Goal: Task Accomplishment & Management: Manage account settings

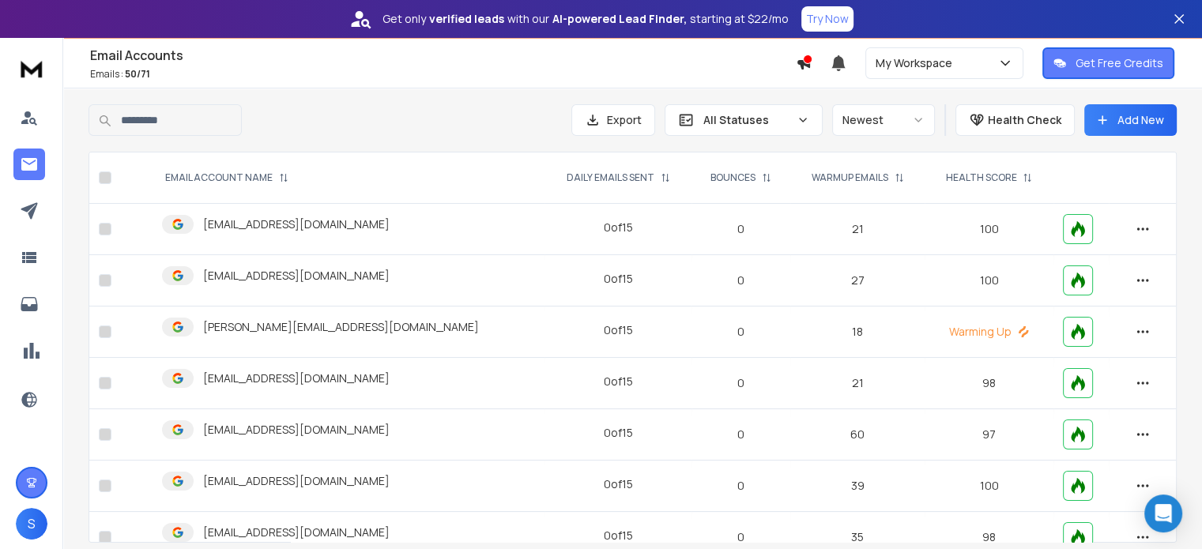
click at [1133, 121] on button "Add New" at bounding box center [1130, 120] width 92 height 32
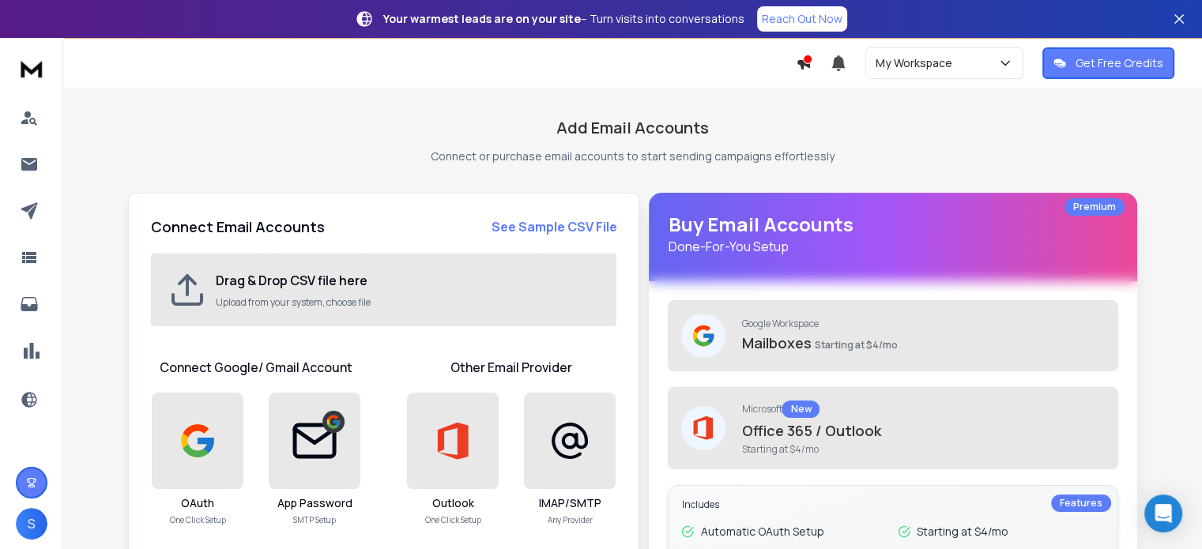
click at [319, 434] on icon at bounding box center [314, 440] width 47 height 47
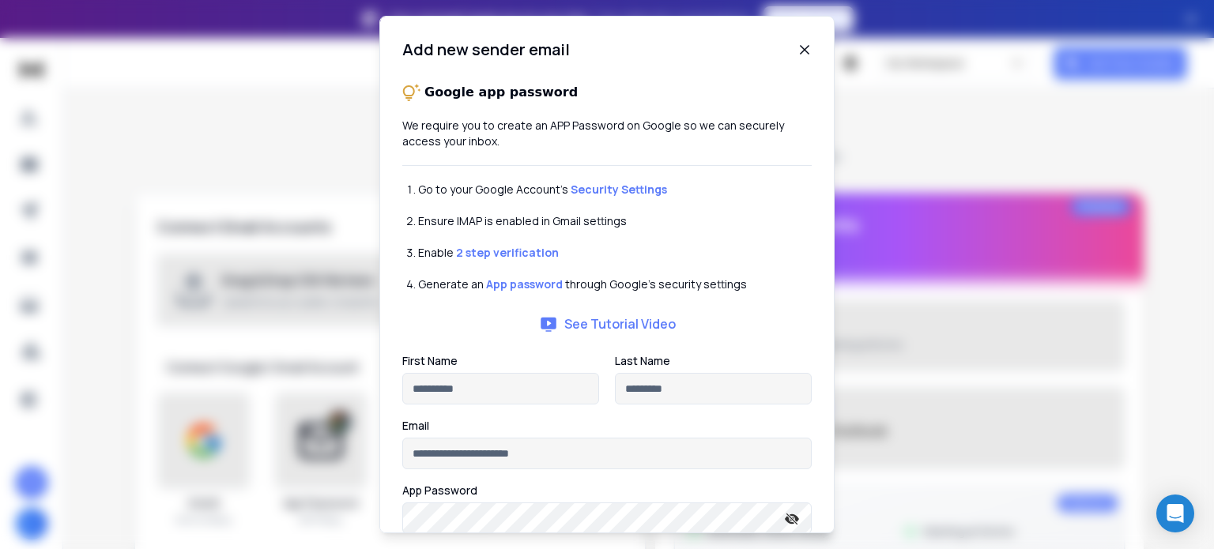
click at [434, 475] on form "First Name Last Name Email App Password Back Connect" at bounding box center [606, 485] width 409 height 258
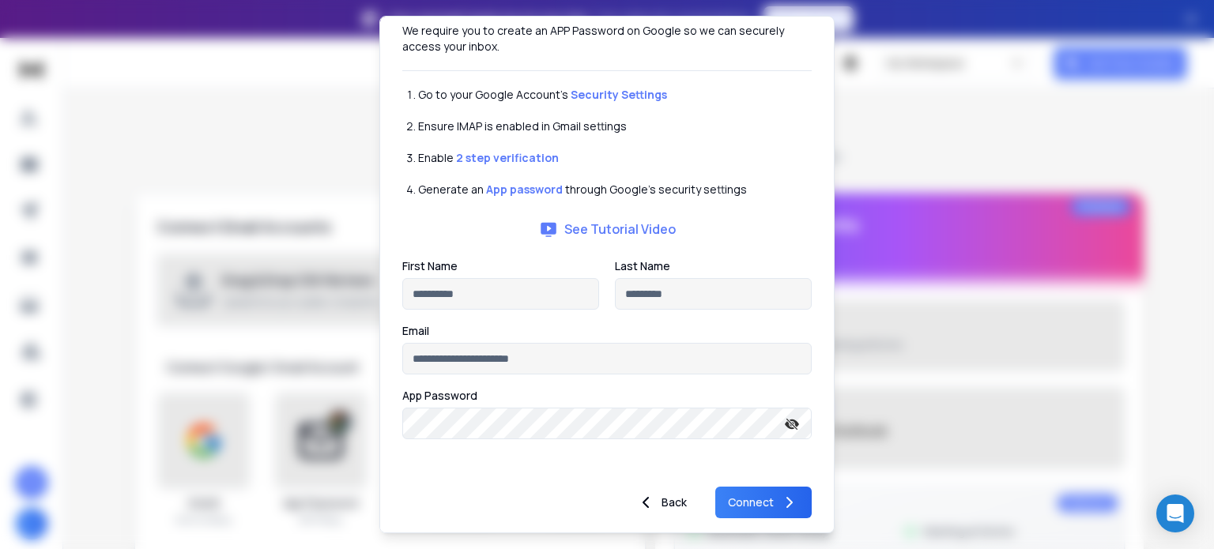
scroll to position [102, 0]
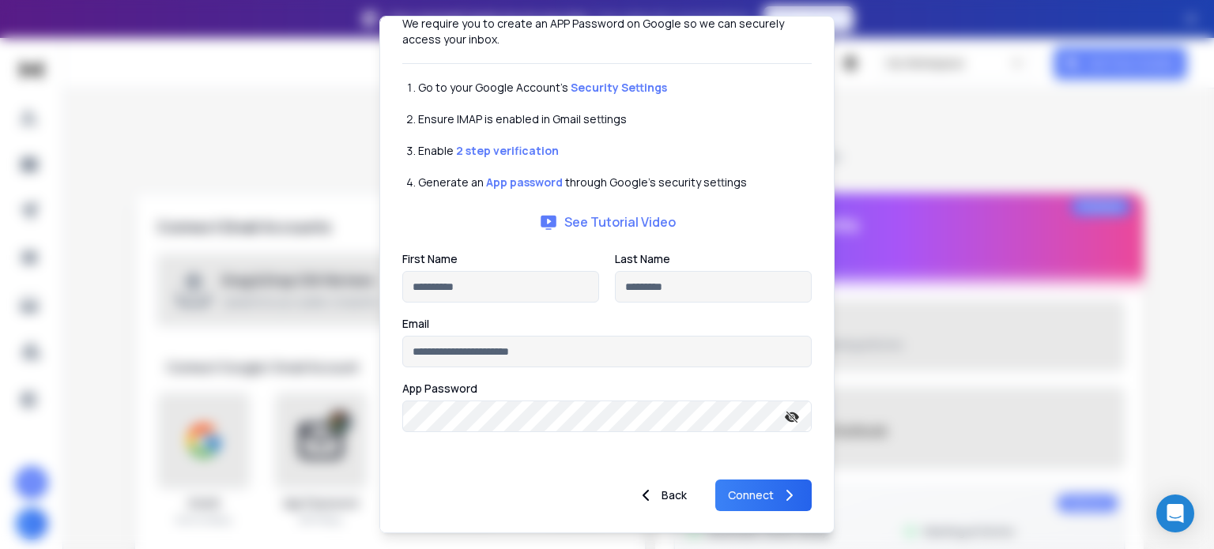
click at [791, 413] on icon at bounding box center [792, 417] width 14 height 9
click at [548, 277] on input "text" at bounding box center [500, 287] width 197 height 32
type input "********"
type input "**********"
click at [575, 351] on input "email" at bounding box center [606, 352] width 409 height 32
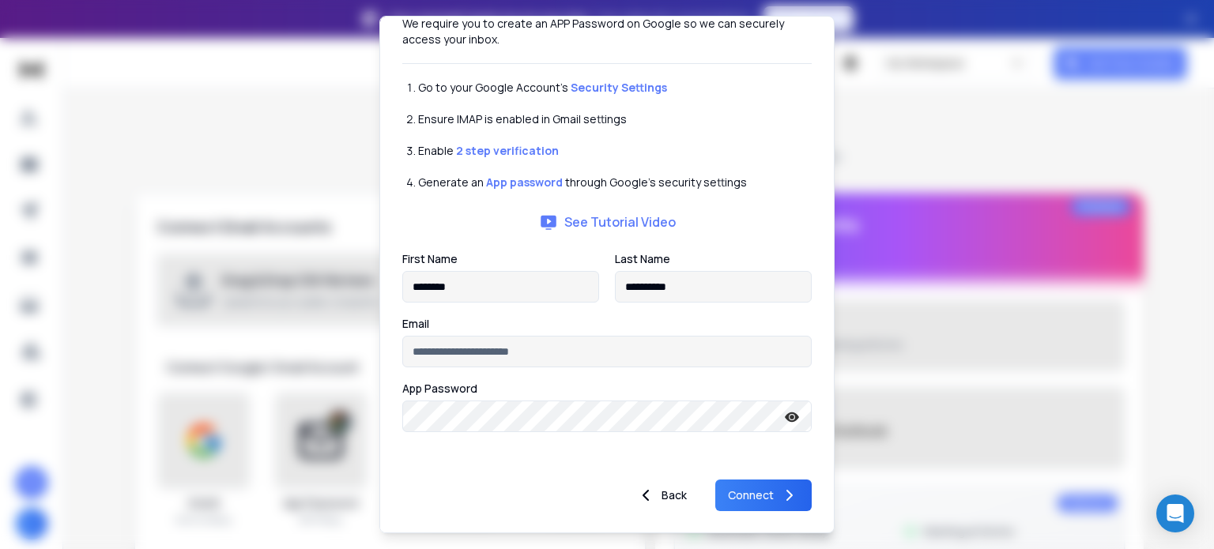
paste input "**********"
type input "**********"
click at [750, 492] on button "Connect" at bounding box center [763, 496] width 96 height 32
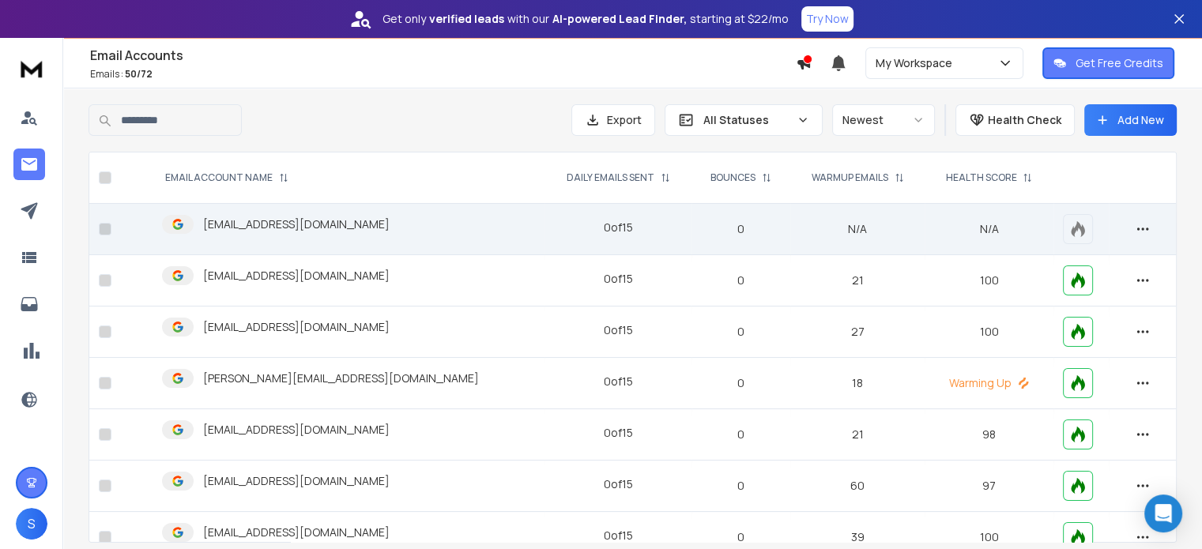
click at [396, 219] on div "[EMAIL_ADDRESS][DOMAIN_NAME]" at bounding box center [348, 224] width 373 height 19
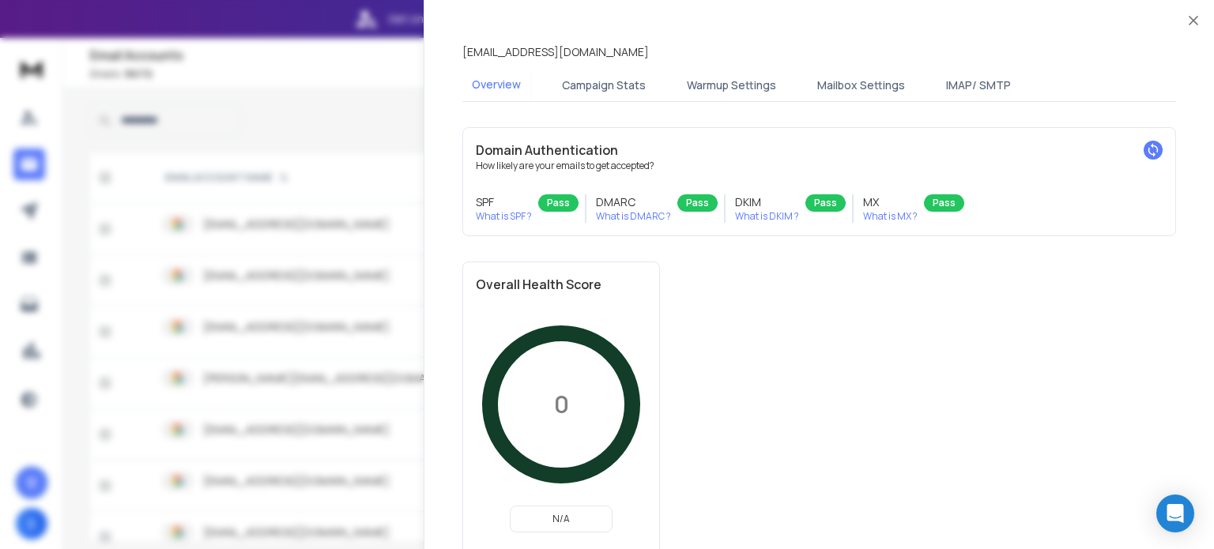
click at [745, 85] on button "Warmup Settings" at bounding box center [731, 85] width 108 height 35
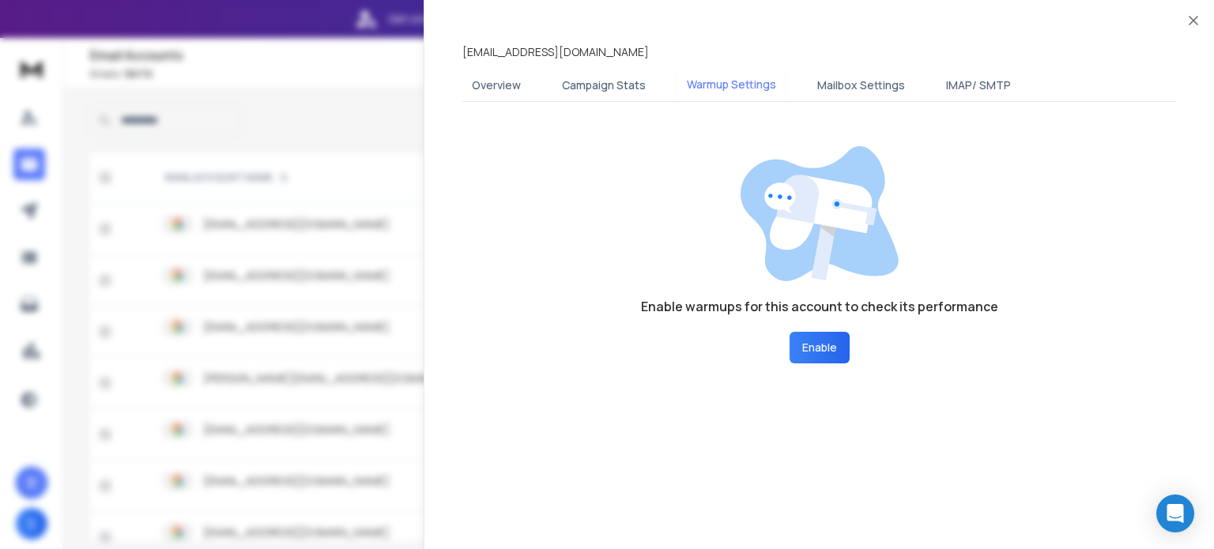
click at [828, 348] on button "Enable" at bounding box center [820, 348] width 60 height 32
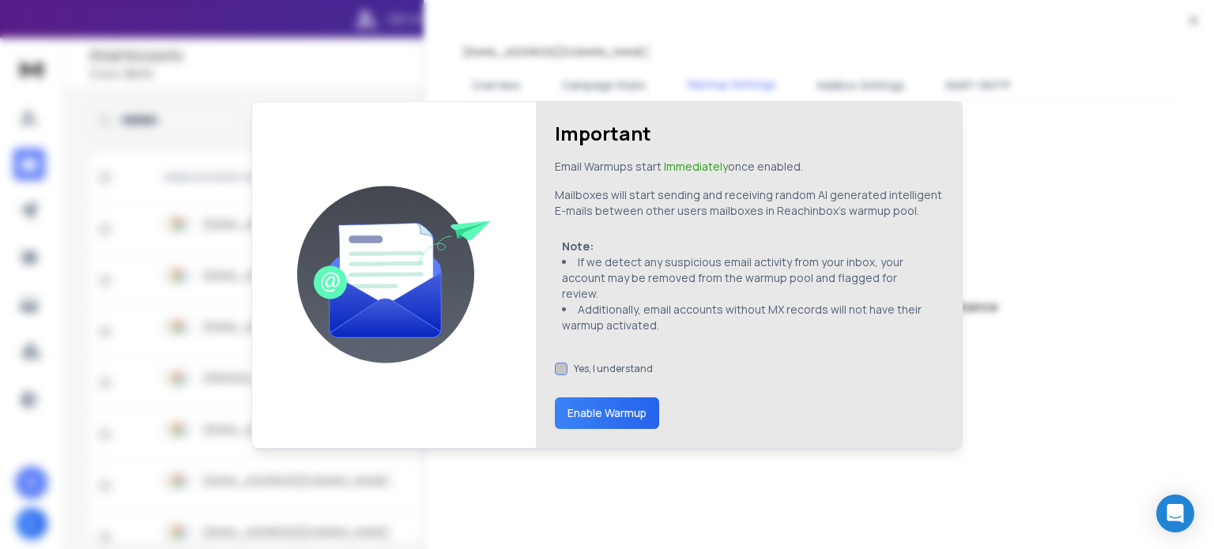
click at [561, 363] on button "Yes, I understand" at bounding box center [561, 369] width 13 height 13
click at [613, 410] on button "Enable Warmup" at bounding box center [607, 414] width 104 height 32
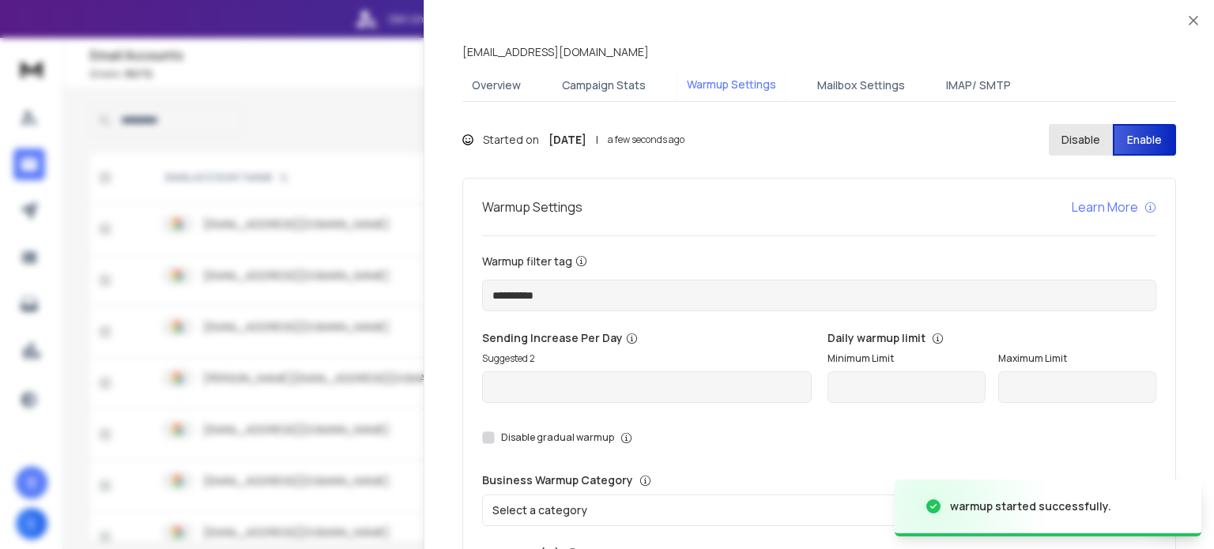
drag, startPoint x: 1025, startPoint y: 391, endPoint x: 974, endPoint y: 390, distance: 51.4
click at [974, 390] on div "Minimum Limit * Maximum Limit **" at bounding box center [993, 378] width 330 height 51
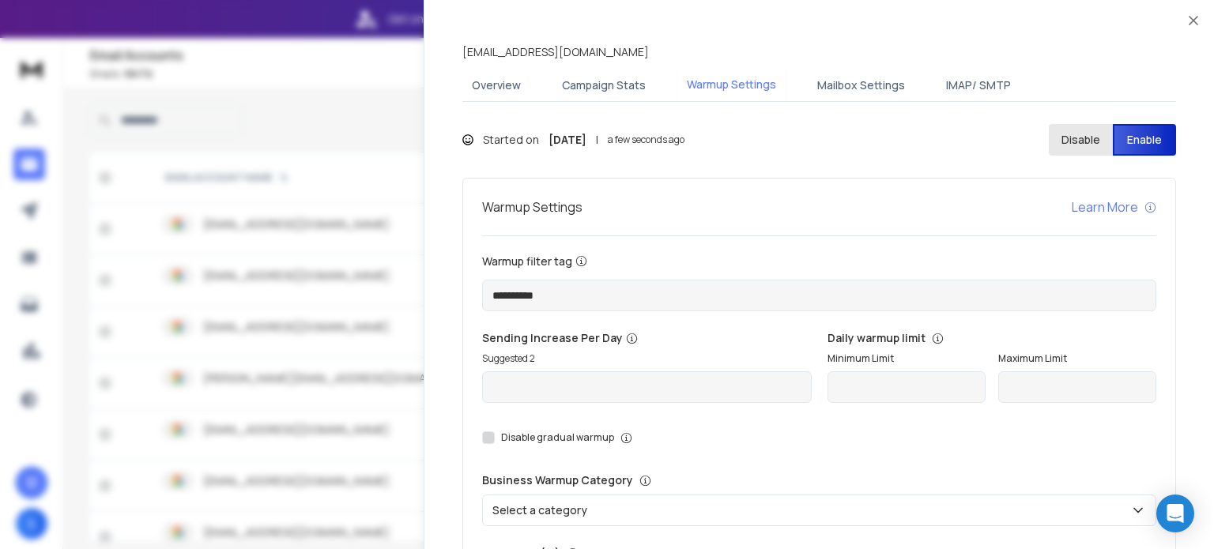
type input "*"
click at [885, 435] on div "Disable gradual warmup" at bounding box center [819, 438] width 674 height 32
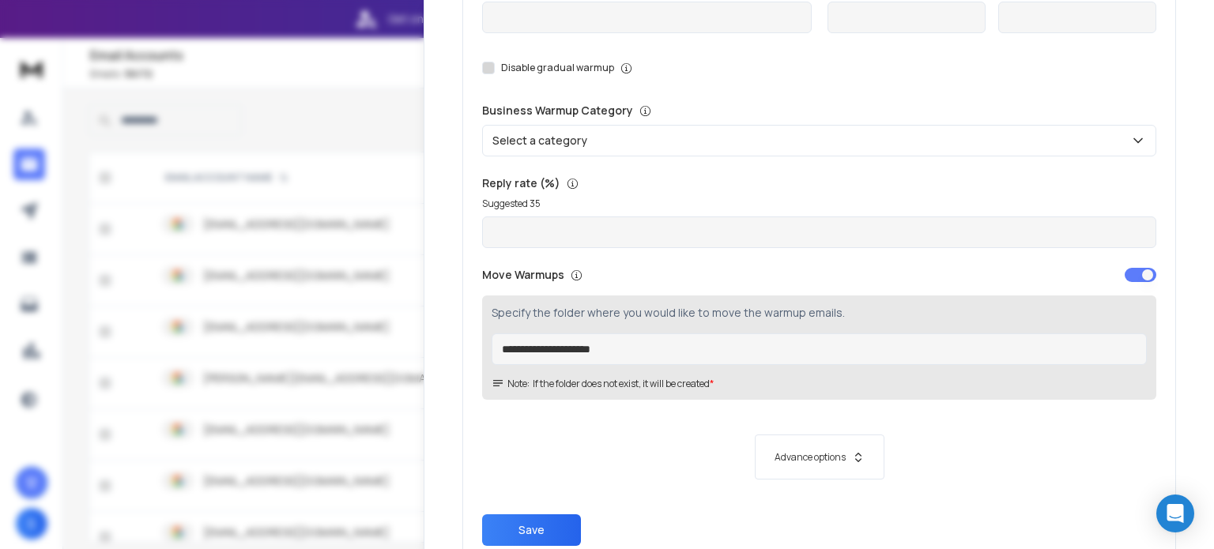
scroll to position [379, 0]
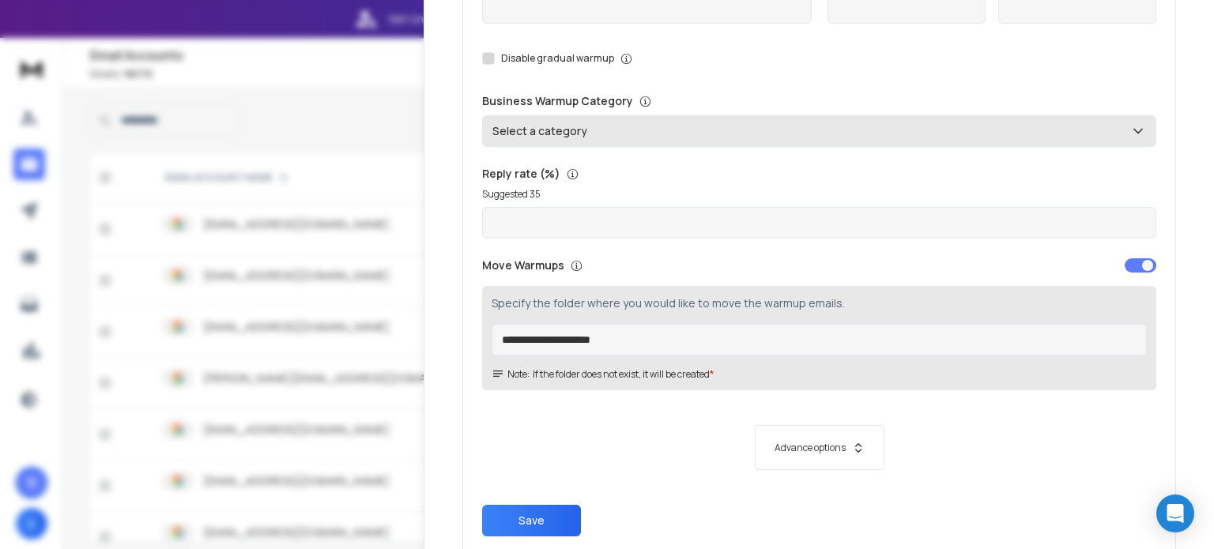
click at [783, 136] on div "Select a category" at bounding box center [819, 131] width 654 height 16
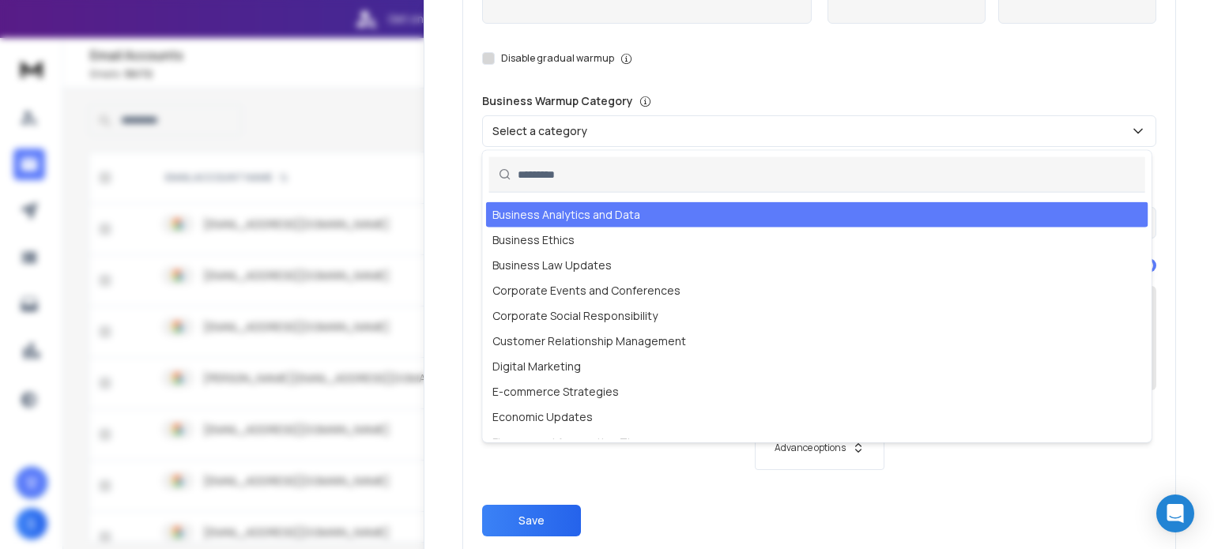
click at [733, 117] on body "Get only verified leads with our AI-powered Lead Finder, starting at $22/mo Try…" at bounding box center [601, 334] width 1202 height 668
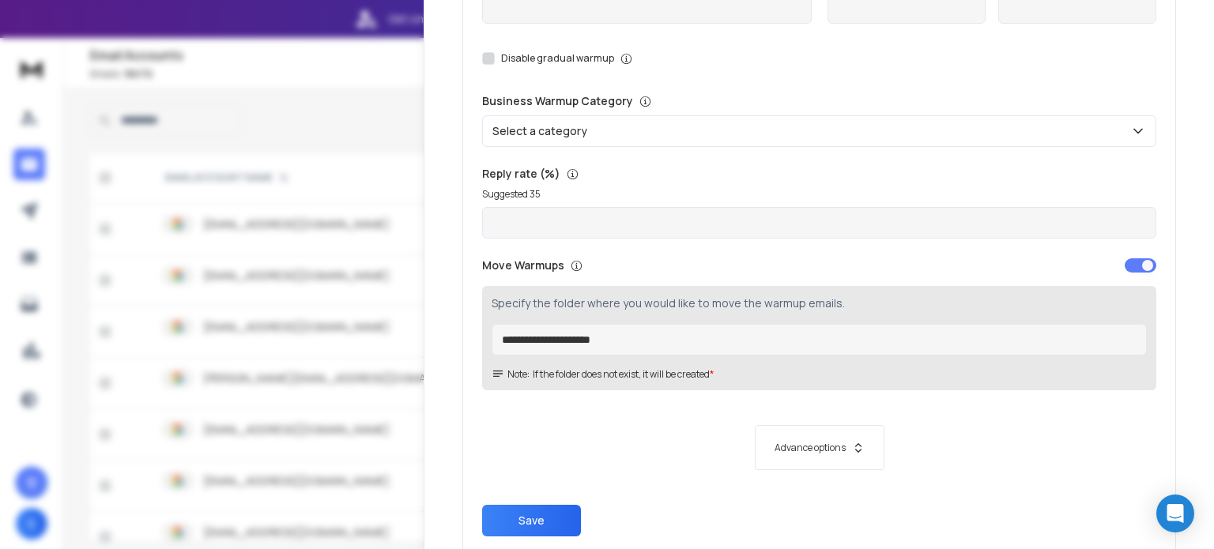
click at [695, 218] on input "**" at bounding box center [819, 223] width 674 height 32
type input "*"
type input "**"
click at [857, 448] on icon "button" at bounding box center [858, 448] width 13 height 13
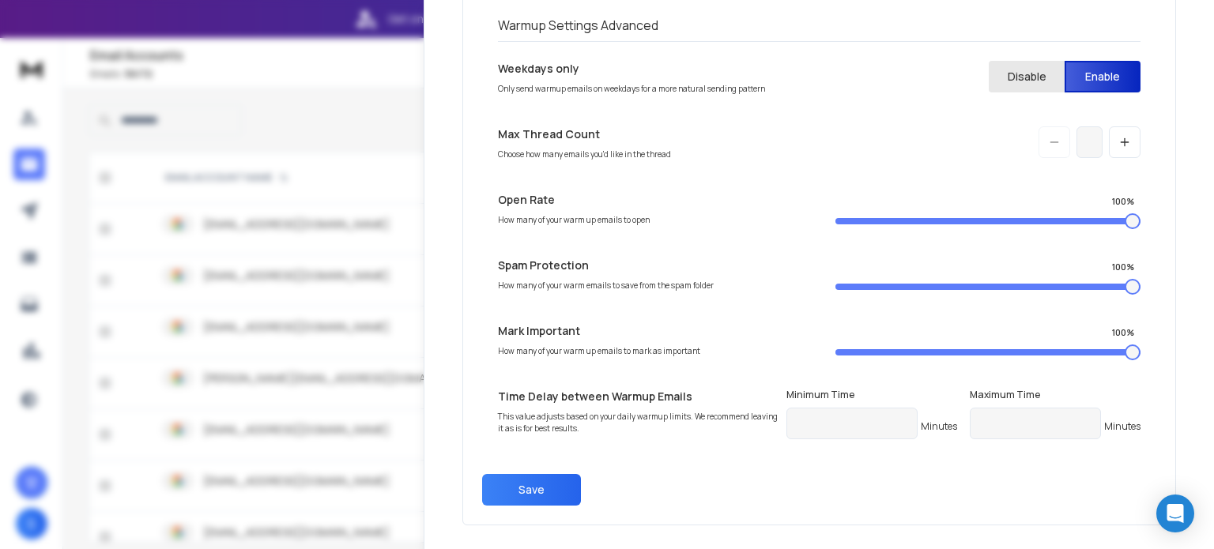
scroll to position [860, 0]
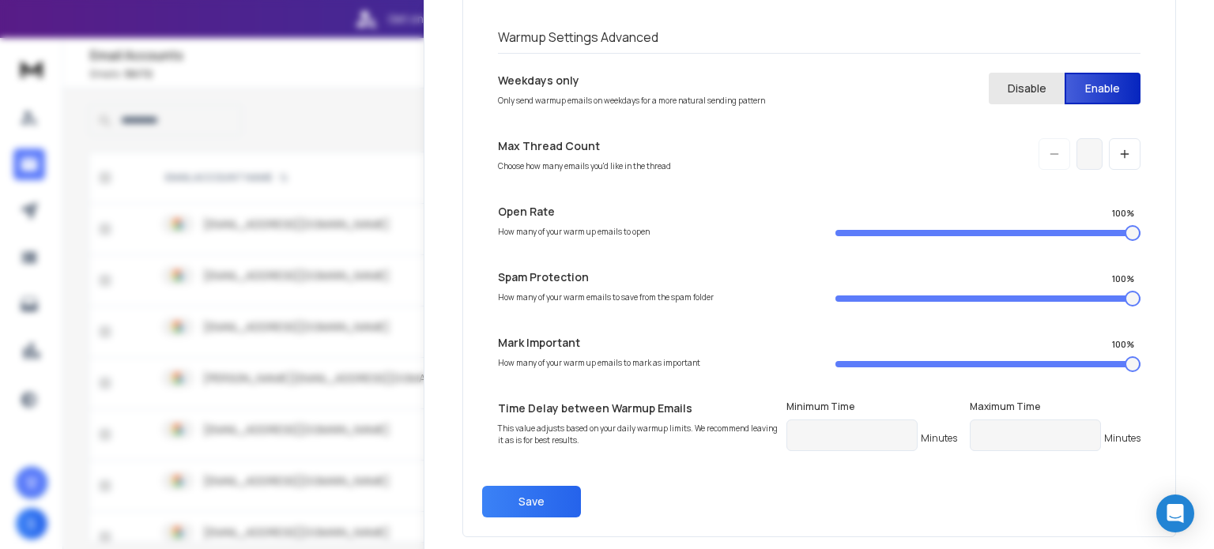
click at [806, 435] on input "number" at bounding box center [851, 436] width 131 height 32
type input "**"
click at [531, 494] on button "Save" at bounding box center [531, 502] width 99 height 32
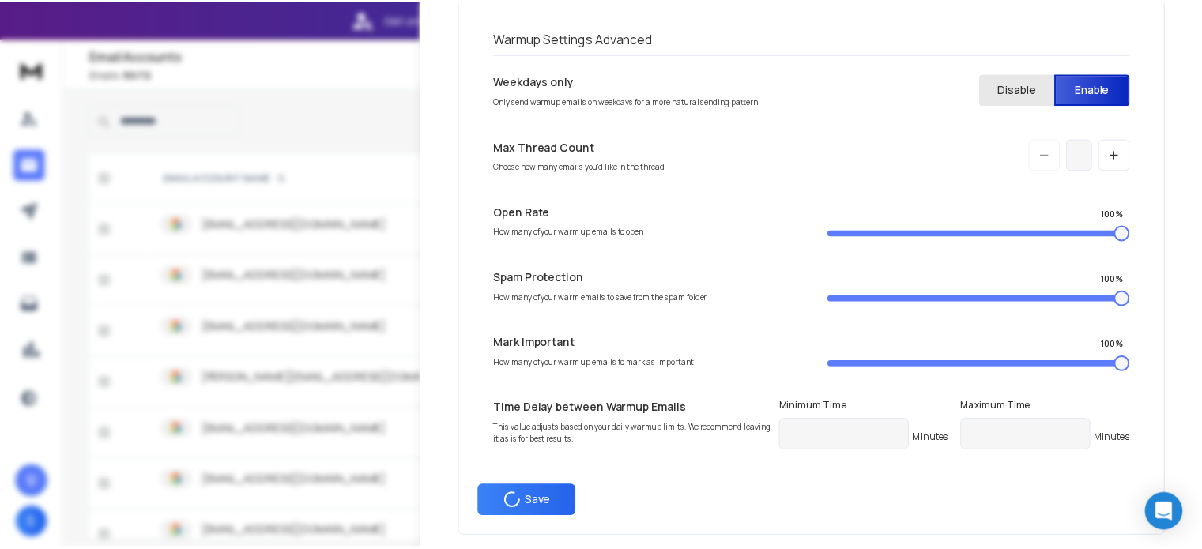
scroll to position [492, 0]
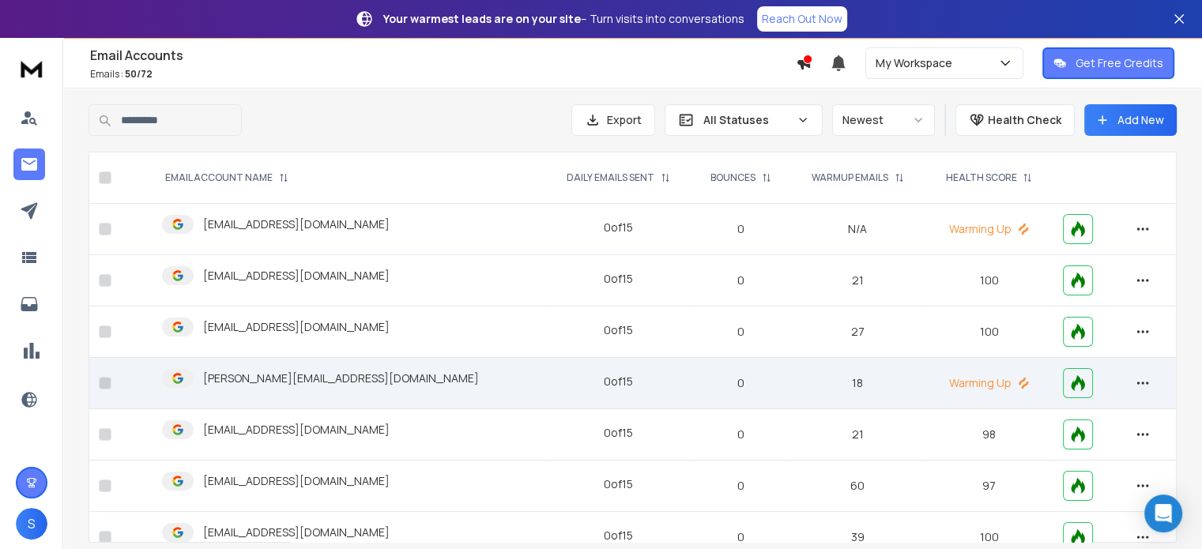
click at [496, 382] on div "[PERSON_NAME][EMAIL_ADDRESS][DOMAIN_NAME]" at bounding box center [348, 378] width 373 height 19
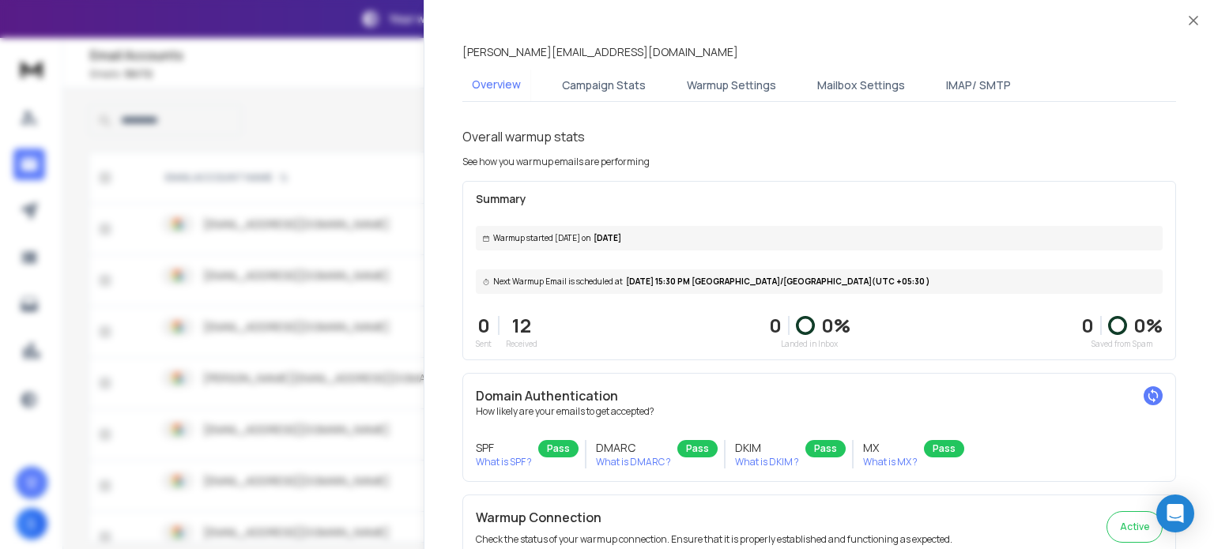
click at [753, 214] on div "Summary Warmup started 18 days ago on 24 Aug, 2025 Next Warmup Email is schedul…" at bounding box center [819, 270] width 714 height 179
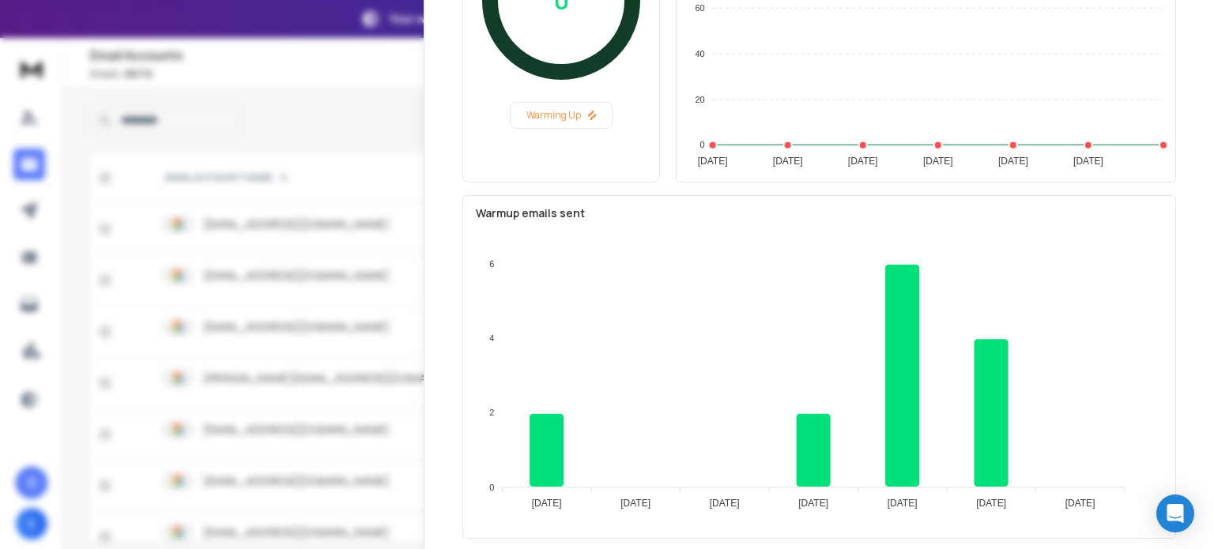
scroll to position [746, 0]
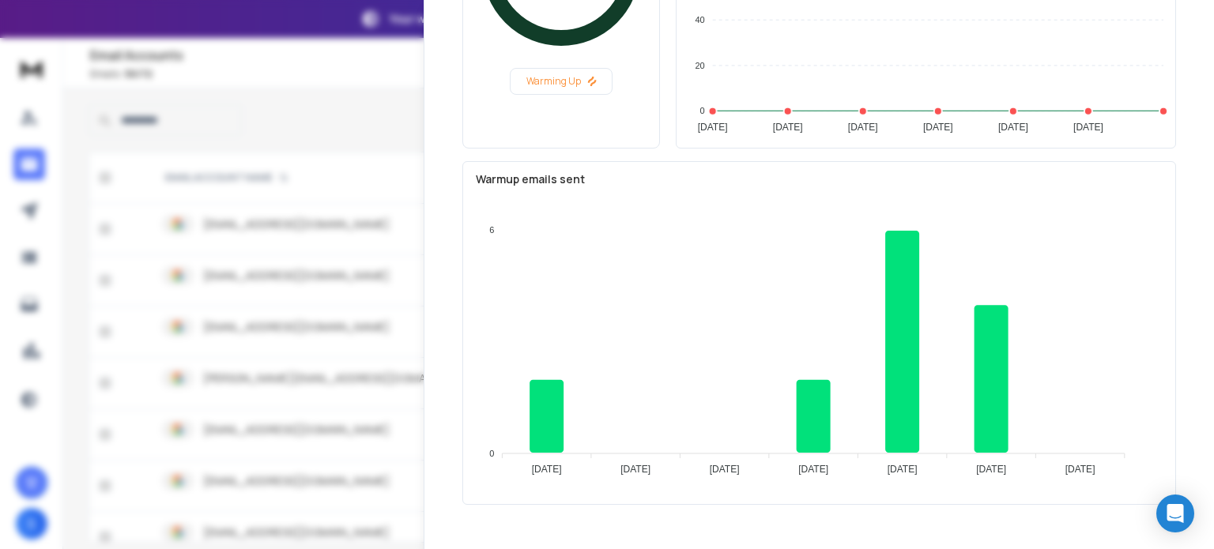
click at [409, 149] on div at bounding box center [607, 274] width 1214 height 549
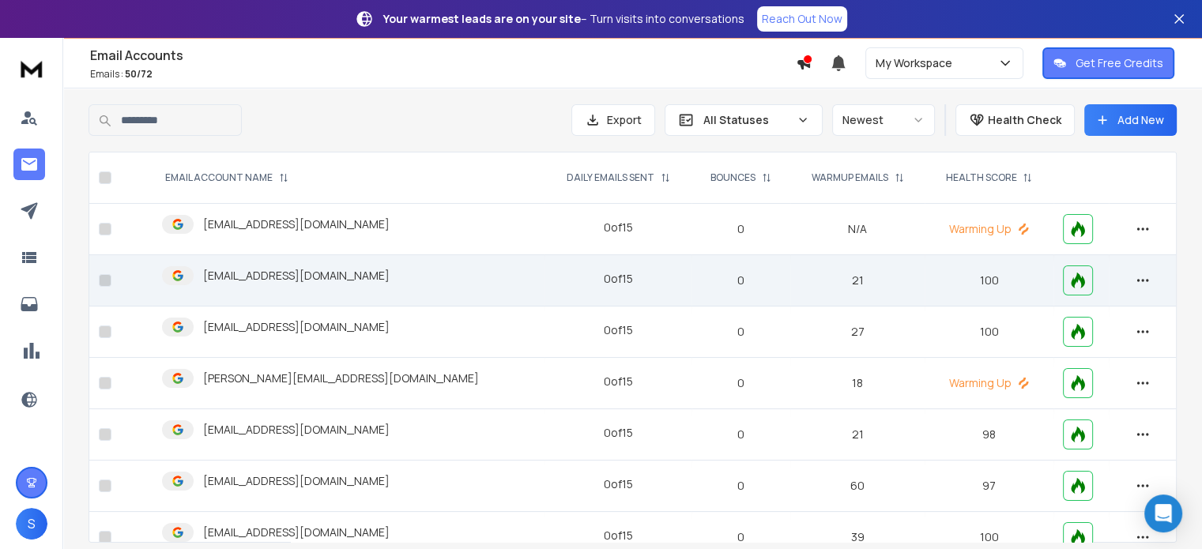
click at [330, 268] on p "[EMAIL_ADDRESS][DOMAIN_NAME]" at bounding box center [296, 276] width 187 height 16
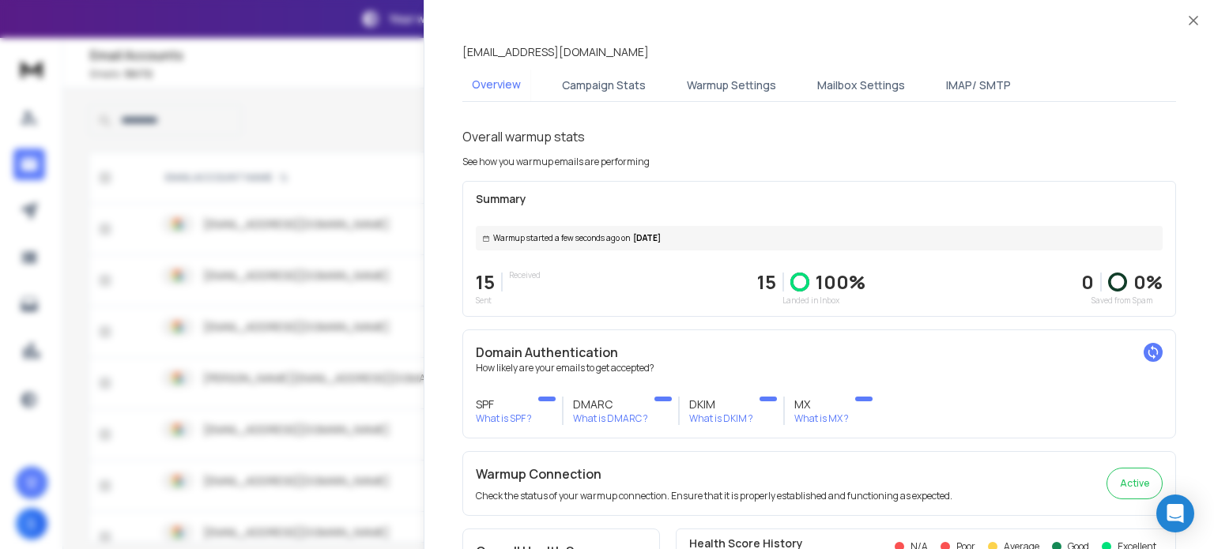
click at [838, 204] on p "Summary" at bounding box center [819, 199] width 687 height 16
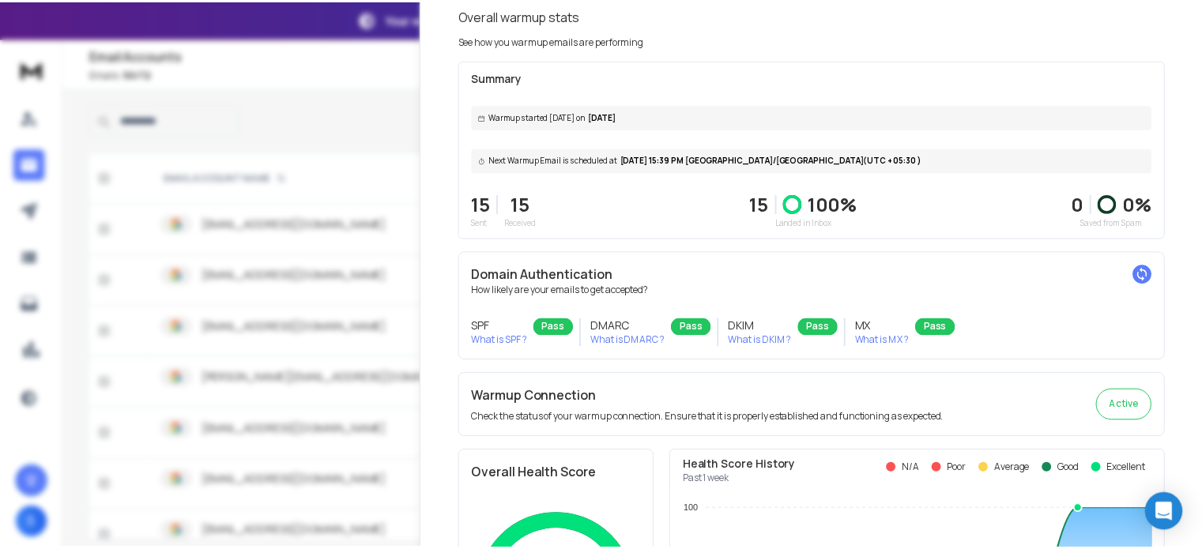
scroll to position [114, 0]
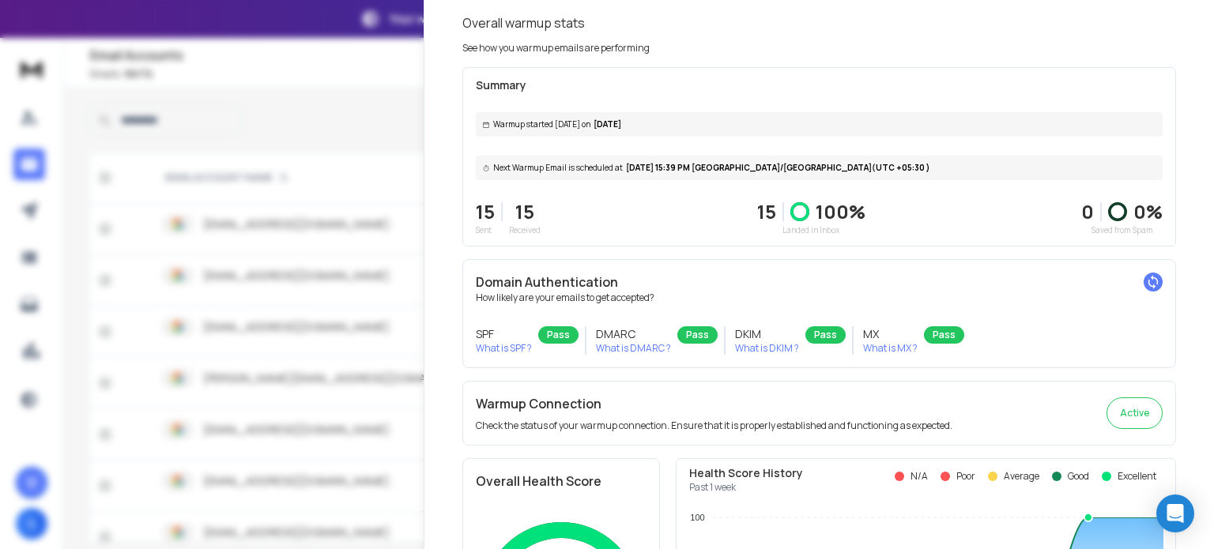
click at [1128, 412] on button "Active" at bounding box center [1135, 414] width 56 height 32
click at [332, 120] on div at bounding box center [607, 274] width 1214 height 549
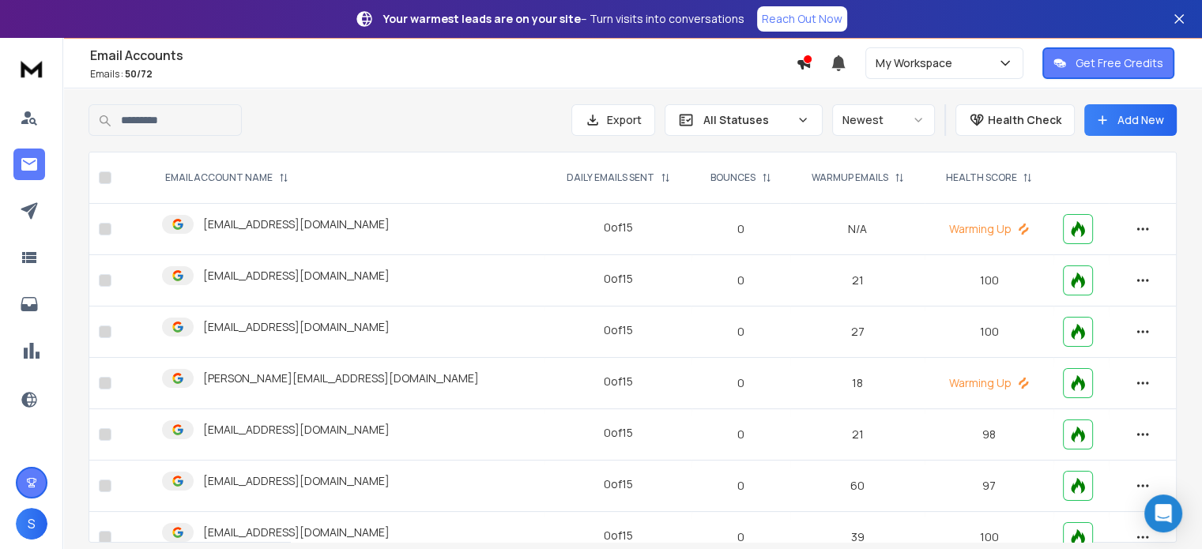
click at [784, 121] on p "All Statuses" at bounding box center [746, 120] width 87 height 16
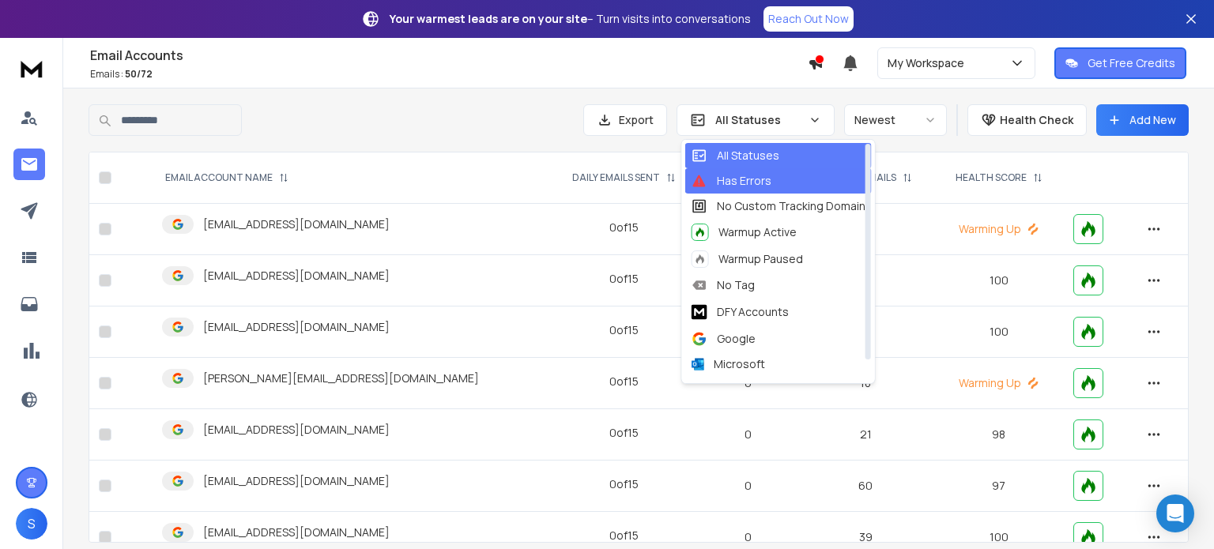
click at [759, 184] on div "Has Errors" at bounding box center [732, 181] width 80 height 16
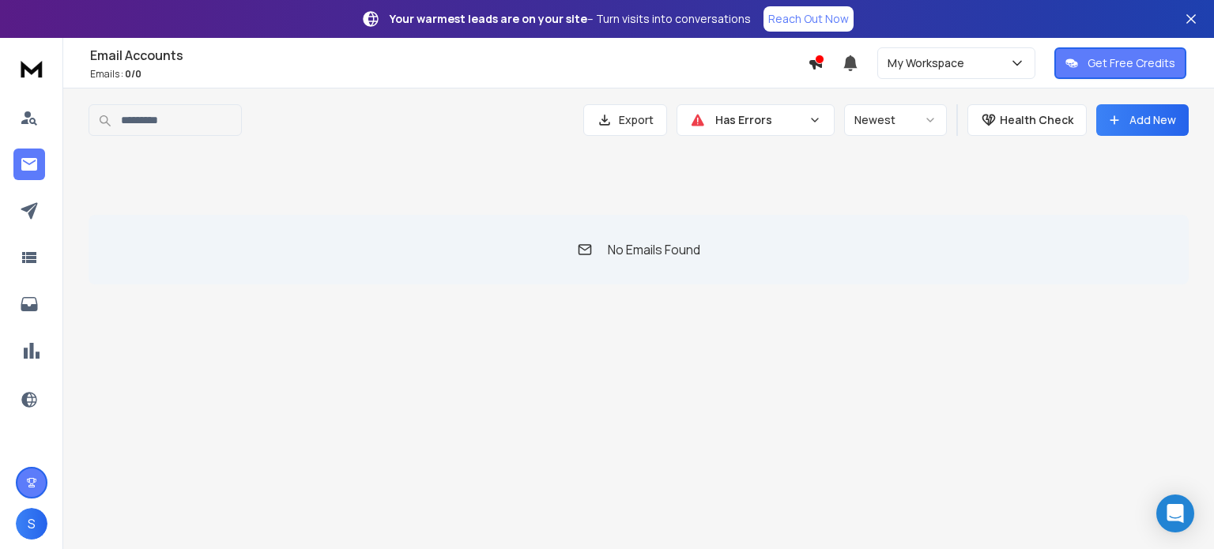
click at [817, 113] on div "Has Errors" at bounding box center [756, 120] width 158 height 32
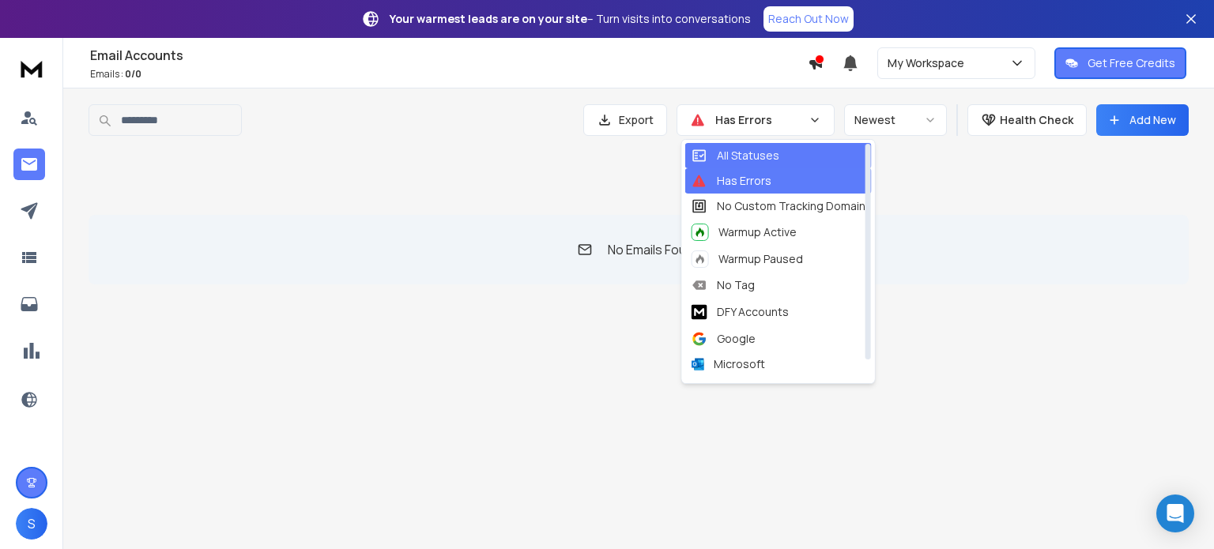
click at [781, 154] on div "All Statuses" at bounding box center [778, 155] width 187 height 25
